Goal: Check status: Check status

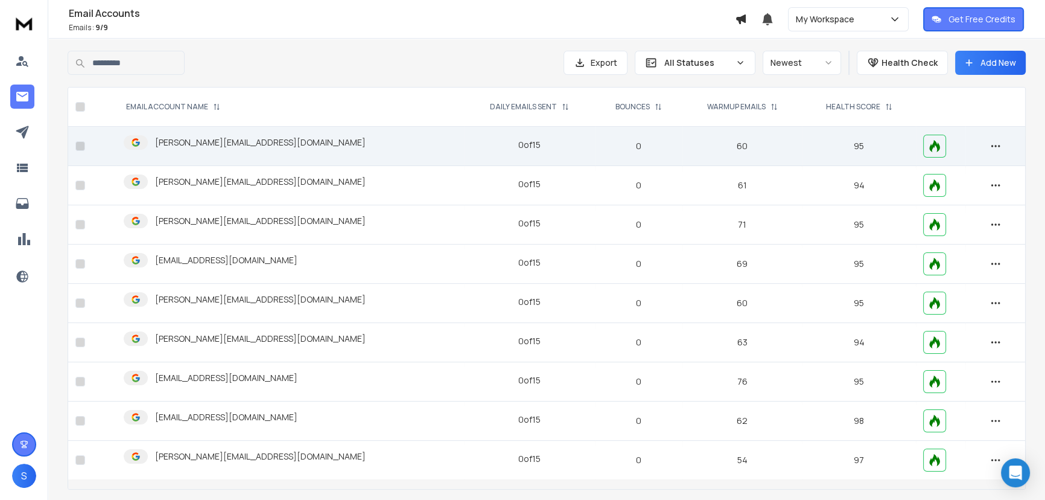
click at [512, 157] on td "0 of 15" at bounding box center [529, 142] width 131 height 31
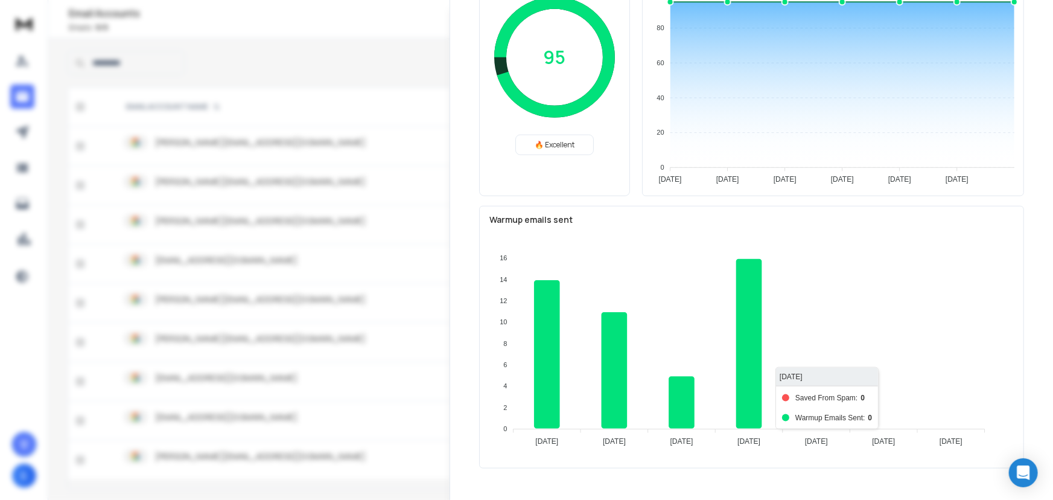
scroll to position [490, 0]
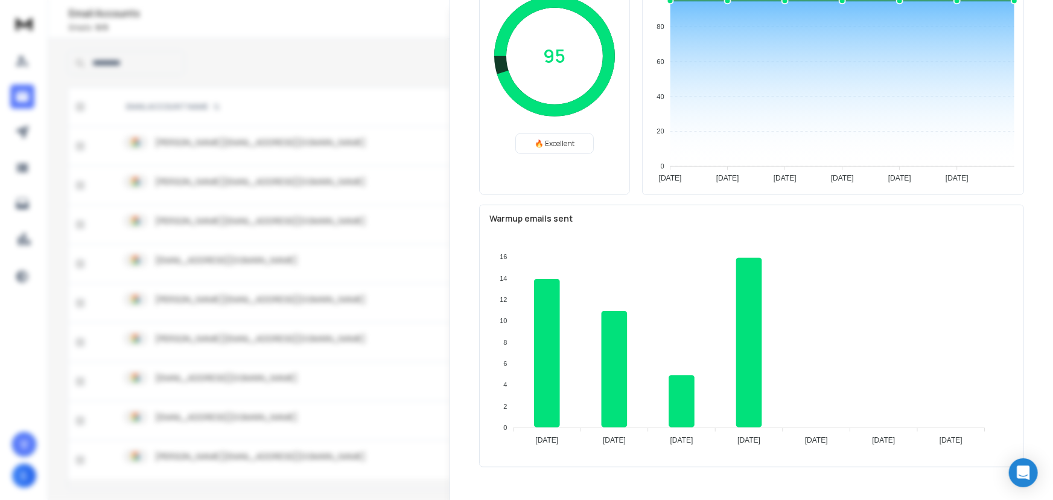
click at [345, 299] on div at bounding box center [526, 250] width 1053 height 500
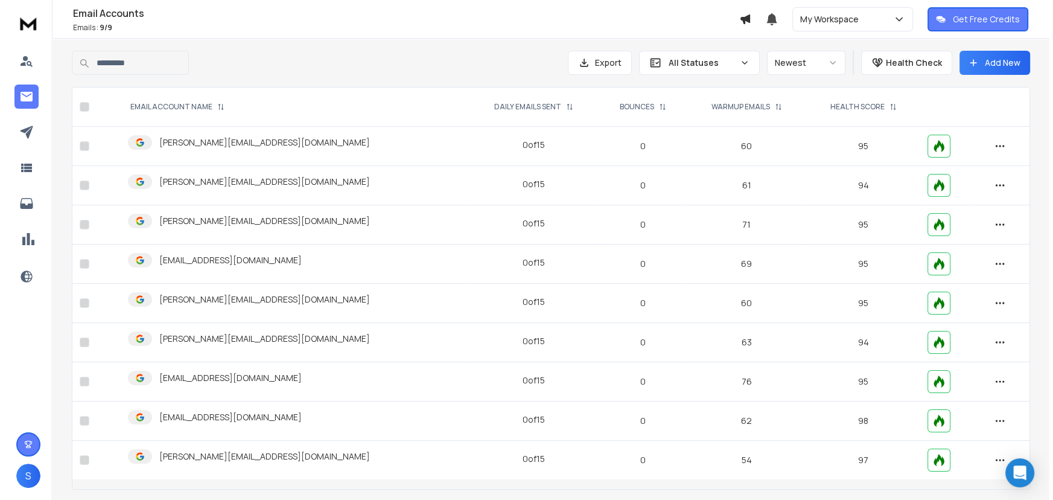
scroll to position [0, 0]
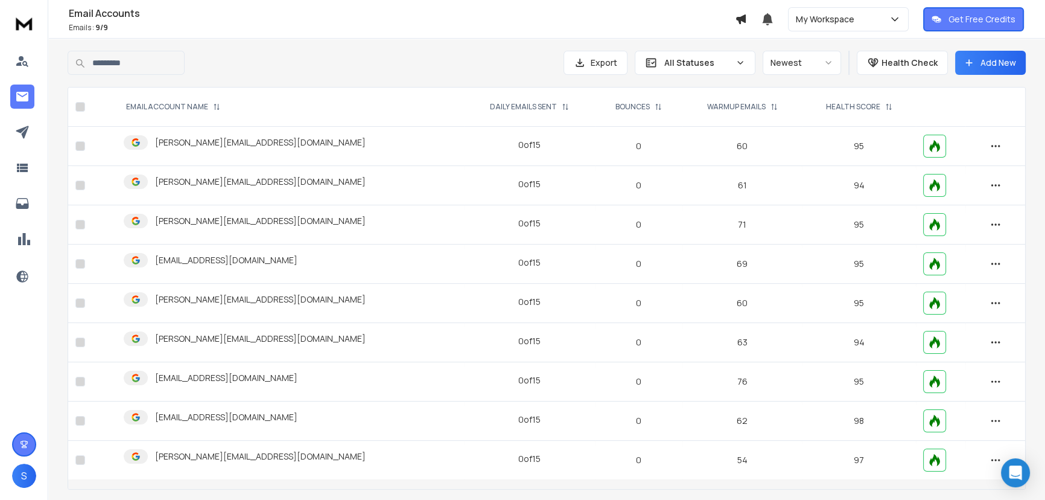
click at [345, 299] on div "[PERSON_NAME][EMAIL_ADDRESS][DOMAIN_NAME]" at bounding box center [290, 299] width 333 height 14
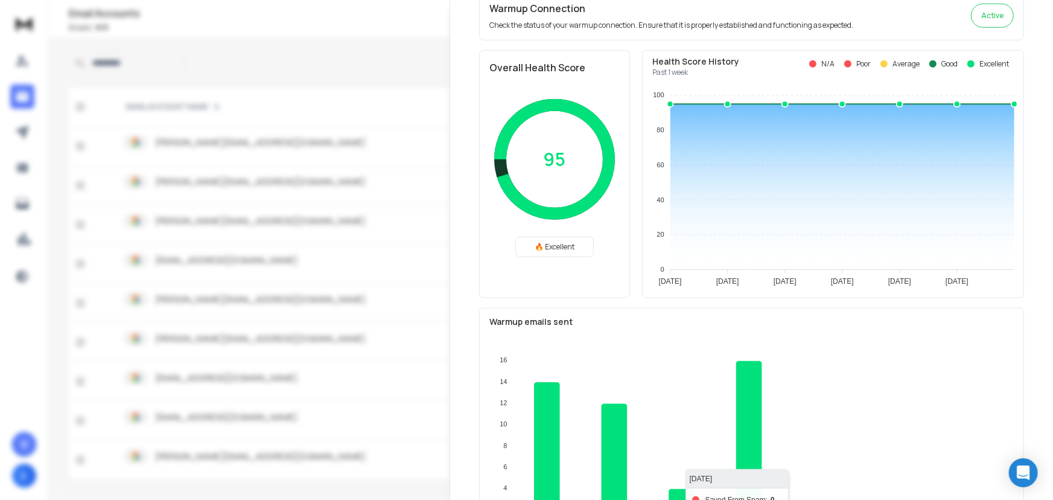
scroll to position [362, 0]
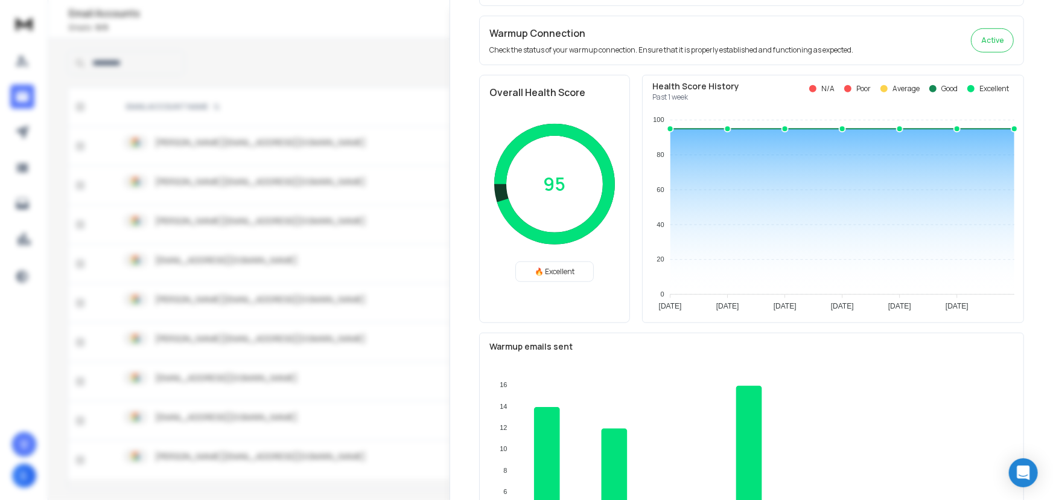
click at [260, 334] on div at bounding box center [526, 250] width 1053 height 500
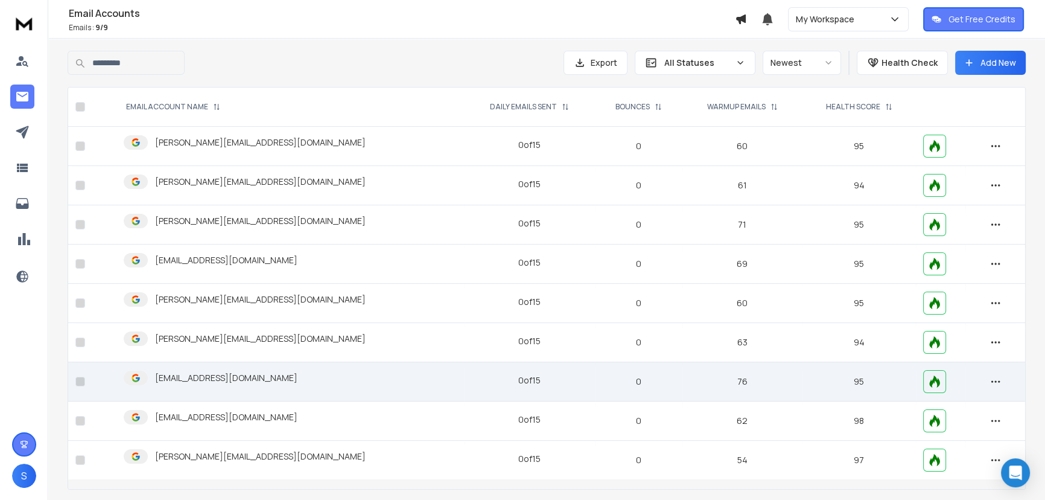
click at [248, 386] on td "[EMAIL_ADDRESS][DOMAIN_NAME]" at bounding box center [290, 381] width 348 height 39
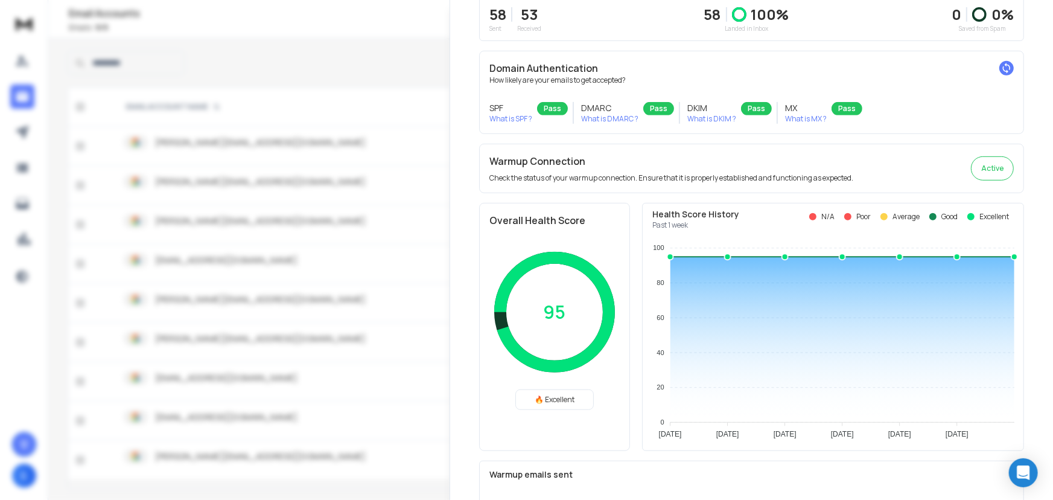
scroll to position [106, 0]
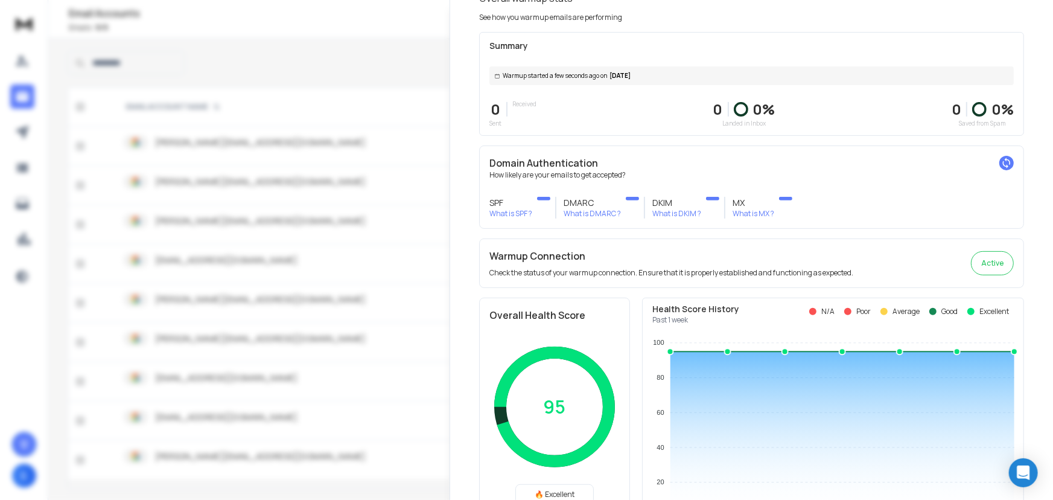
click at [314, 164] on div at bounding box center [526, 250] width 1053 height 500
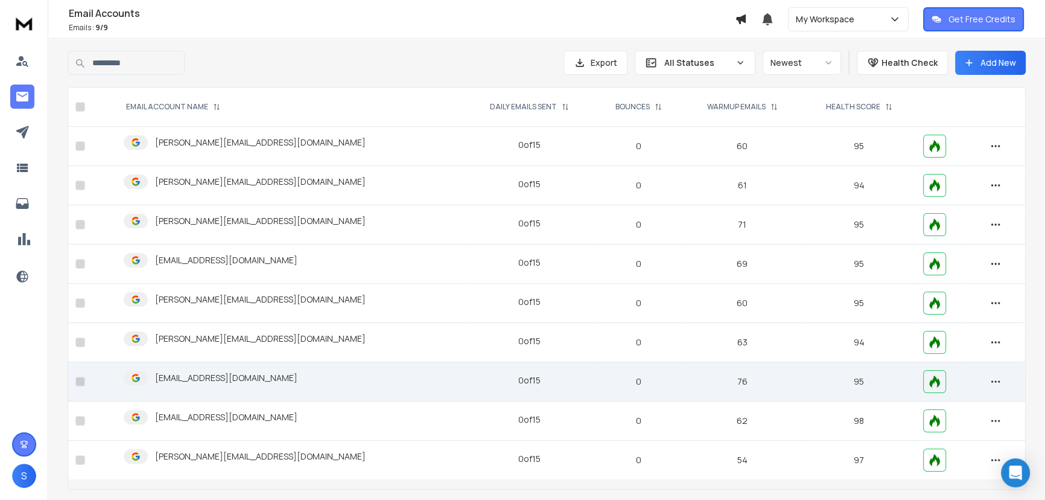
click at [310, 383] on div "[EMAIL_ADDRESS][DOMAIN_NAME]" at bounding box center [290, 377] width 333 height 14
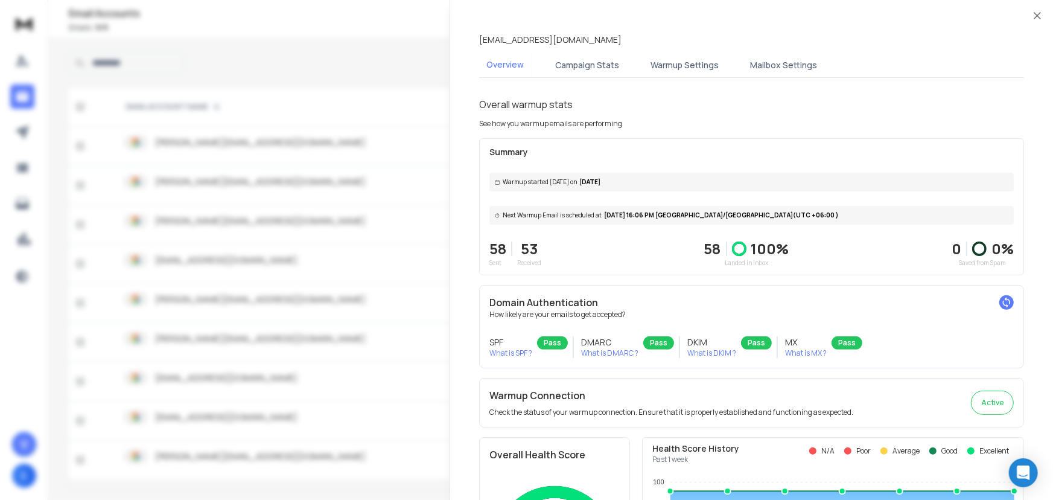
click at [651, 215] on div "Next Warmup Email is scheduled at [DATE] 16:06 PM [GEOGRAPHIC_DATA]/[GEOGRAPHIC…" at bounding box center [751, 215] width 524 height 19
click at [660, 216] on div "Next Warmup Email is scheduled at [DATE] 16:06 PM [GEOGRAPHIC_DATA]/[GEOGRAPHIC…" at bounding box center [751, 215] width 524 height 19
click at [644, 213] on div "Next Warmup Email is scheduled at [DATE] 16:06 PM [GEOGRAPHIC_DATA]/[GEOGRAPHIC…" at bounding box center [751, 215] width 524 height 19
click at [646, 213] on div "Next Warmup Email is scheduled at [DATE] 16:06 PM [GEOGRAPHIC_DATA]/[GEOGRAPHIC…" at bounding box center [751, 215] width 524 height 19
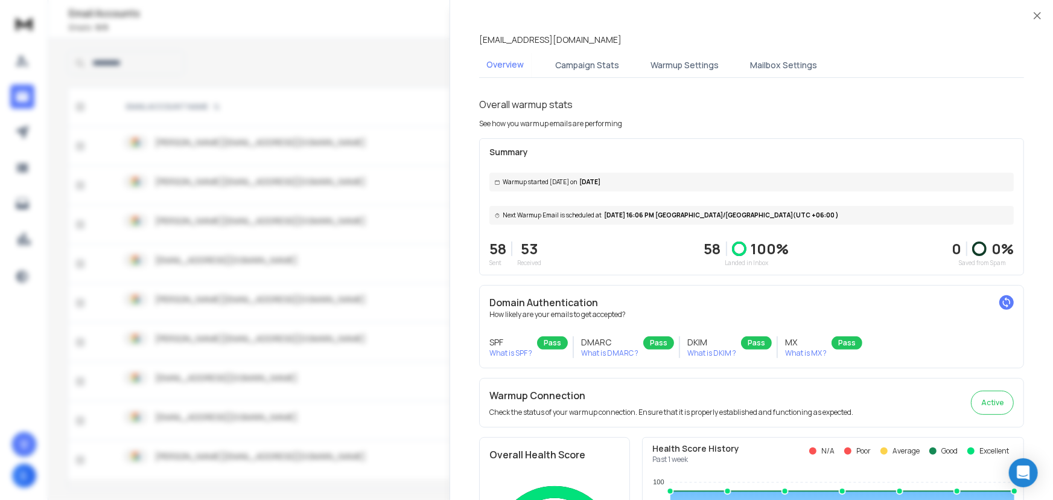
click at [641, 214] on div "Next Warmup Email is scheduled at [DATE] 16:06 PM [GEOGRAPHIC_DATA]/[GEOGRAPHIC…" at bounding box center [751, 215] width 524 height 19
drag, startPoint x: 641, startPoint y: 214, endPoint x: 685, endPoint y: 217, distance: 44.2
click at [685, 217] on div "Next Warmup Email is scheduled at [DATE] 16:06 PM [GEOGRAPHIC_DATA]/[GEOGRAPHIC…" at bounding box center [751, 215] width 524 height 19
